Goal: Task Accomplishment & Management: Use online tool/utility

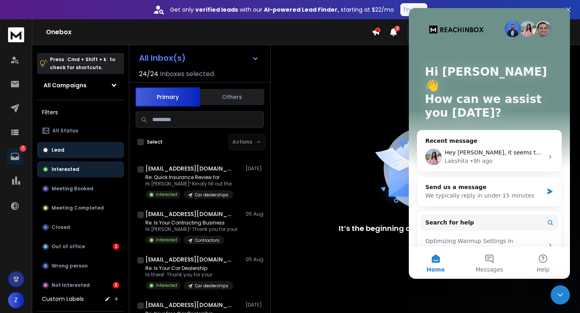
scroll to position [32, 0]
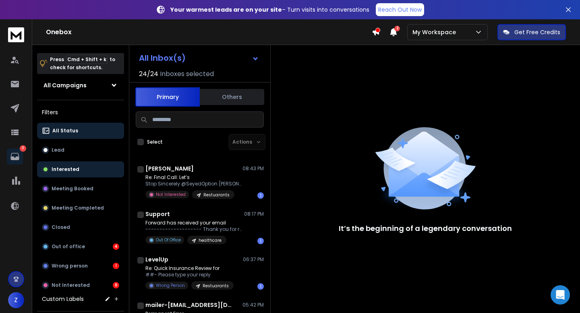
click at [86, 164] on button "Interested" at bounding box center [80, 169] width 87 height 16
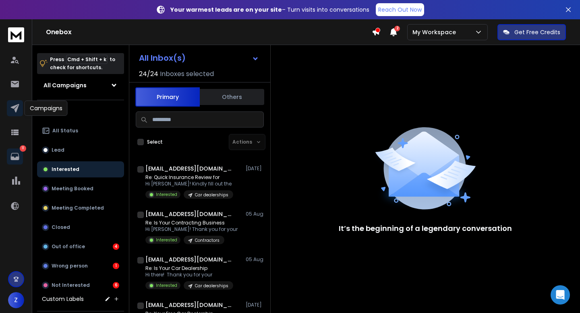
click at [14, 113] on link at bounding box center [15, 108] width 16 height 16
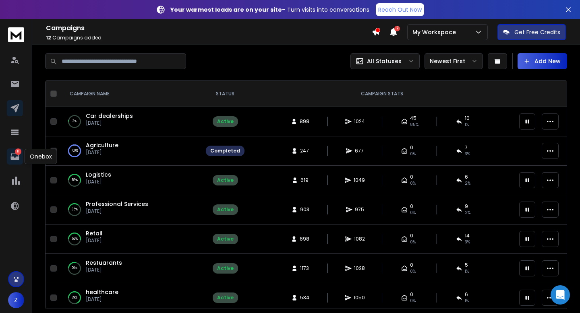
click at [14, 157] on icon at bounding box center [15, 157] width 10 height 10
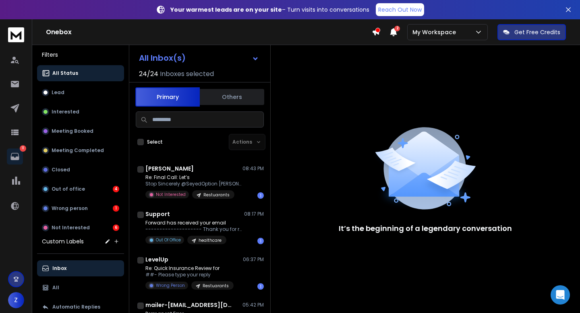
scroll to position [58, 0]
click at [80, 229] on p "Not Interested" at bounding box center [71, 227] width 38 height 6
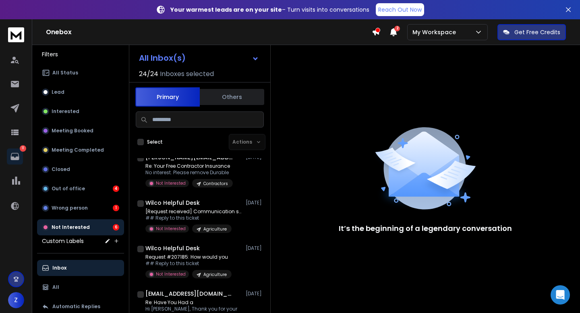
scroll to position [260, 0]
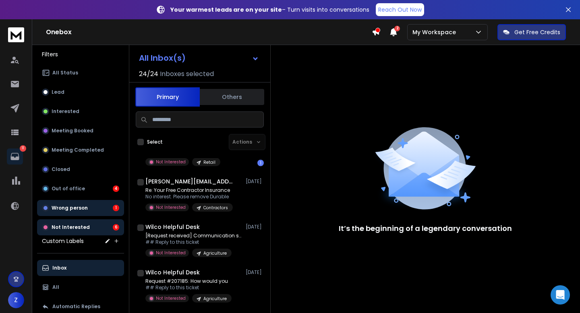
click at [83, 211] on div "Wrong person" at bounding box center [65, 208] width 46 height 7
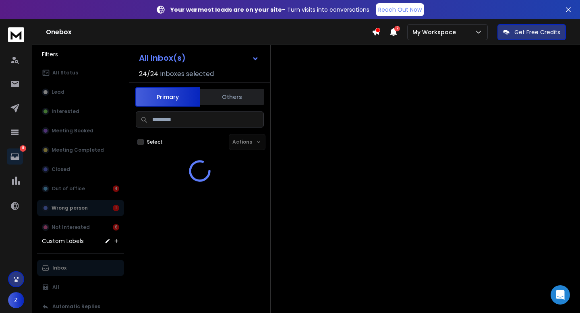
scroll to position [0, 0]
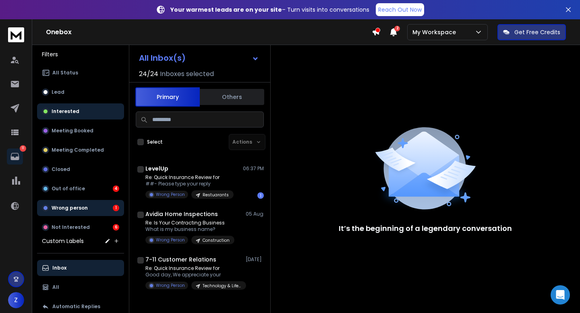
click at [74, 109] on p "Interested" at bounding box center [66, 111] width 28 height 6
